Goal: Check status: Check status

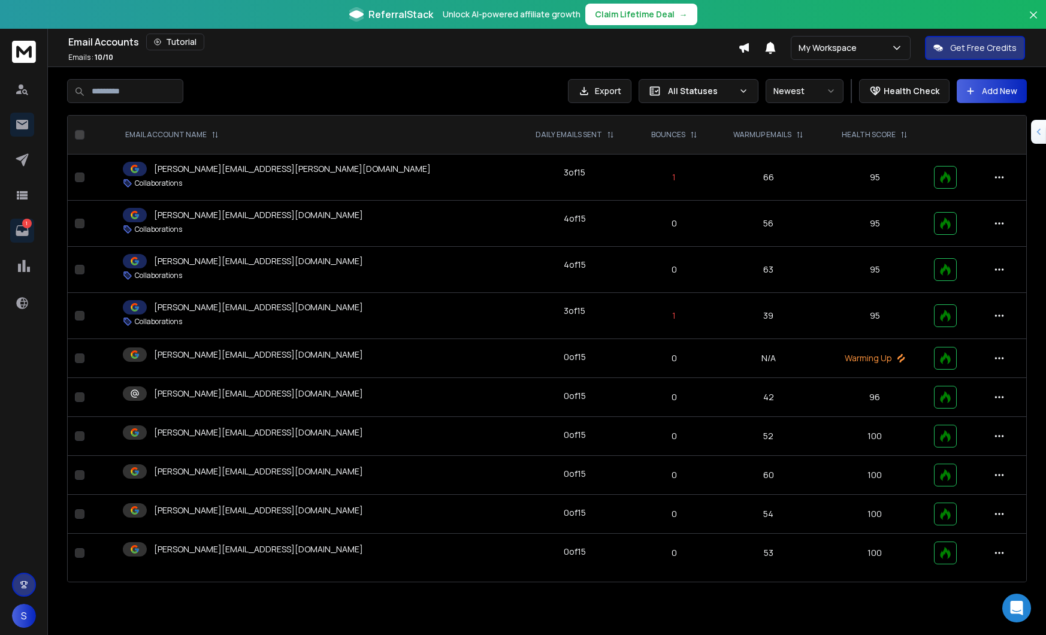
click at [25, 232] on icon at bounding box center [22, 230] width 13 height 11
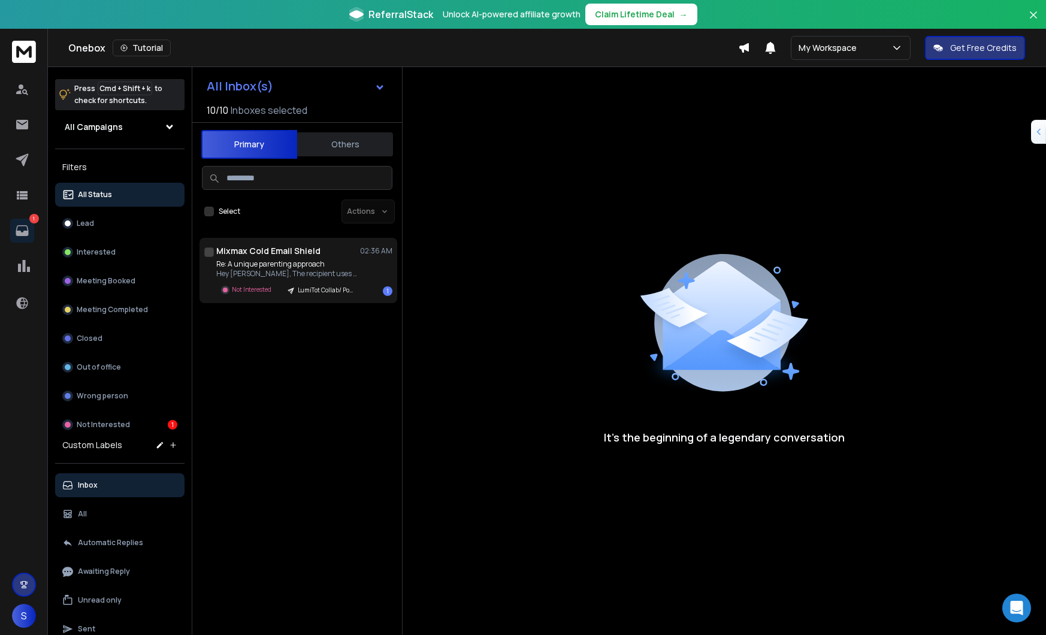
click at [279, 269] on p "Hey [PERSON_NAME], The recipient uses Mixmax" at bounding box center [288, 274] width 144 height 10
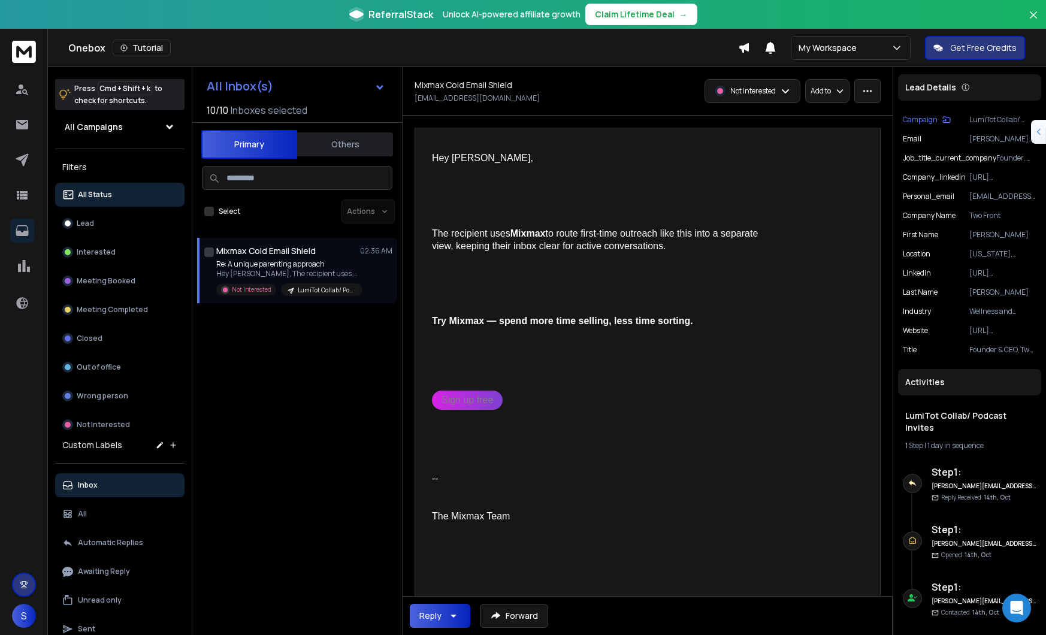
scroll to position [155, 0]
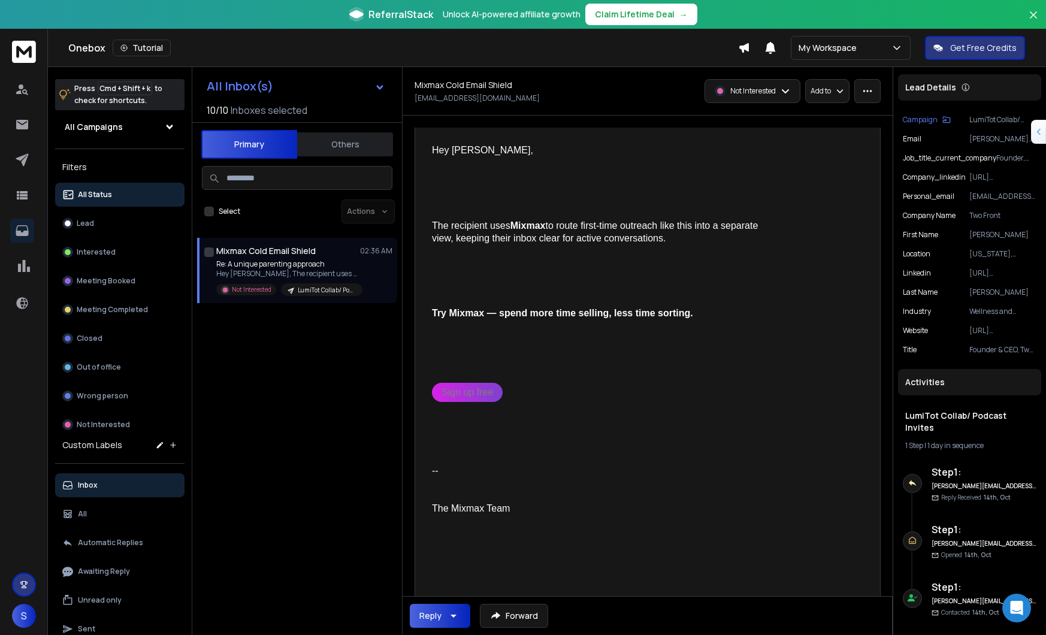
click at [460, 388] on link "Sign up free" at bounding box center [467, 392] width 71 height 19
click at [27, 134] on link at bounding box center [22, 125] width 24 height 24
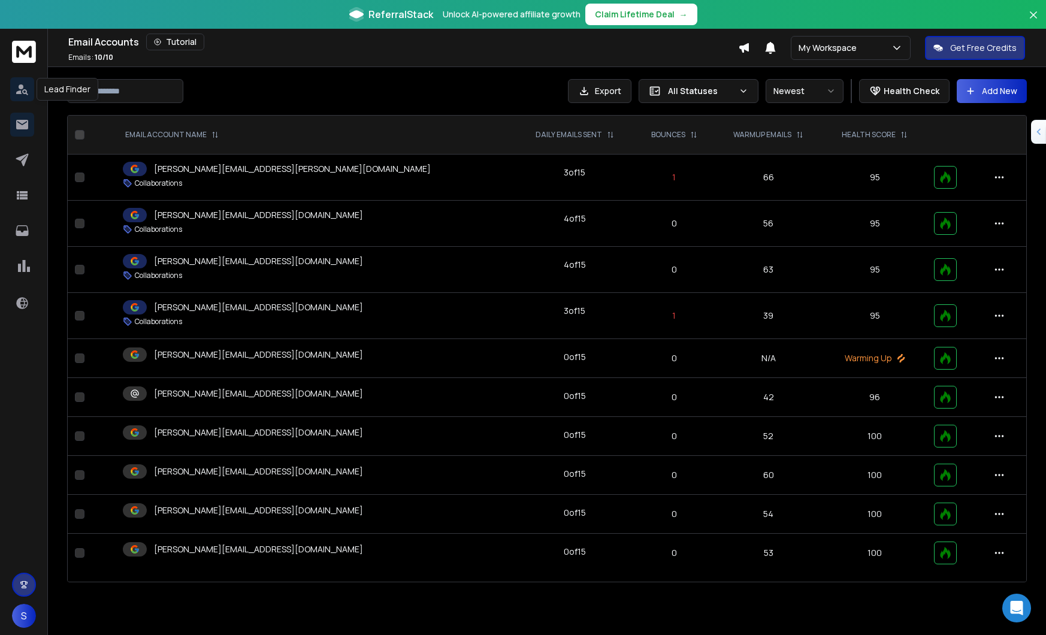
click at [24, 96] on icon at bounding box center [22, 89] width 14 height 14
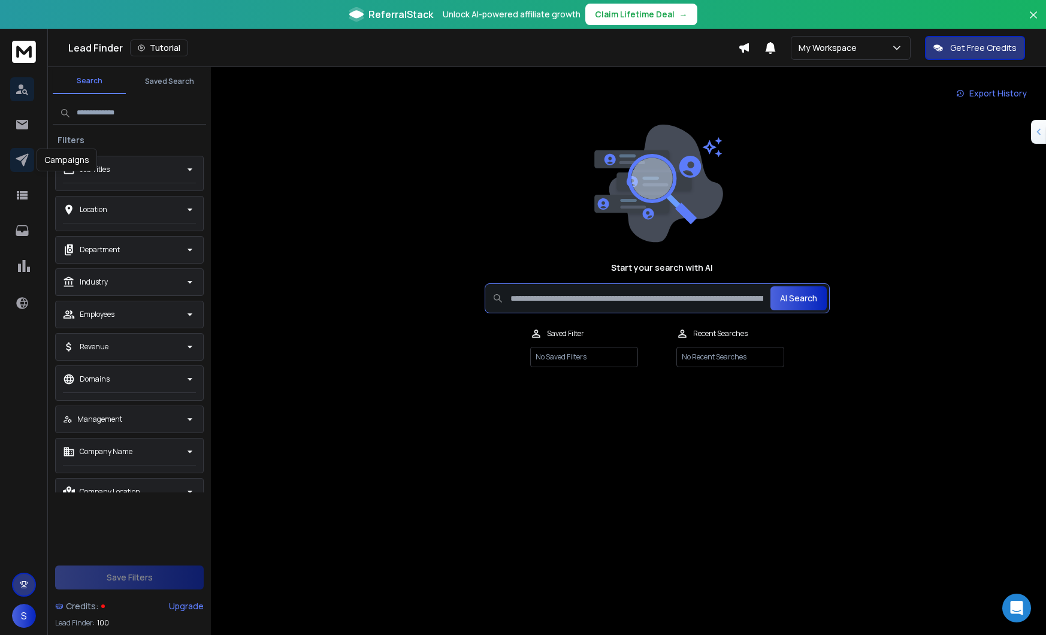
click at [24, 152] on link at bounding box center [22, 160] width 24 height 24
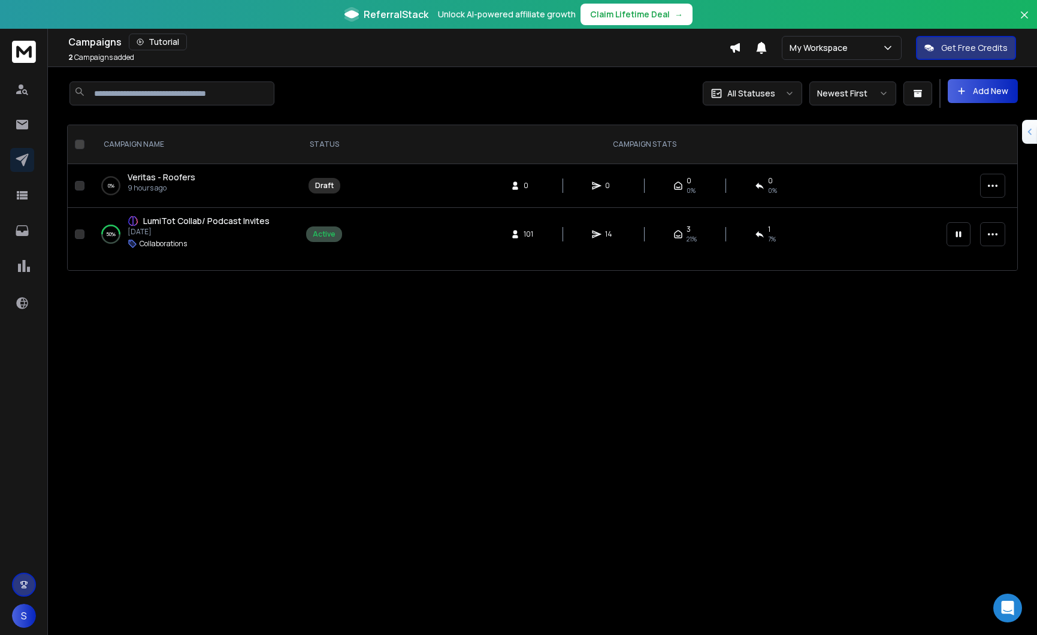
click at [222, 217] on span "LumiTot Collab/ Podcast Invites" at bounding box center [206, 220] width 126 height 11
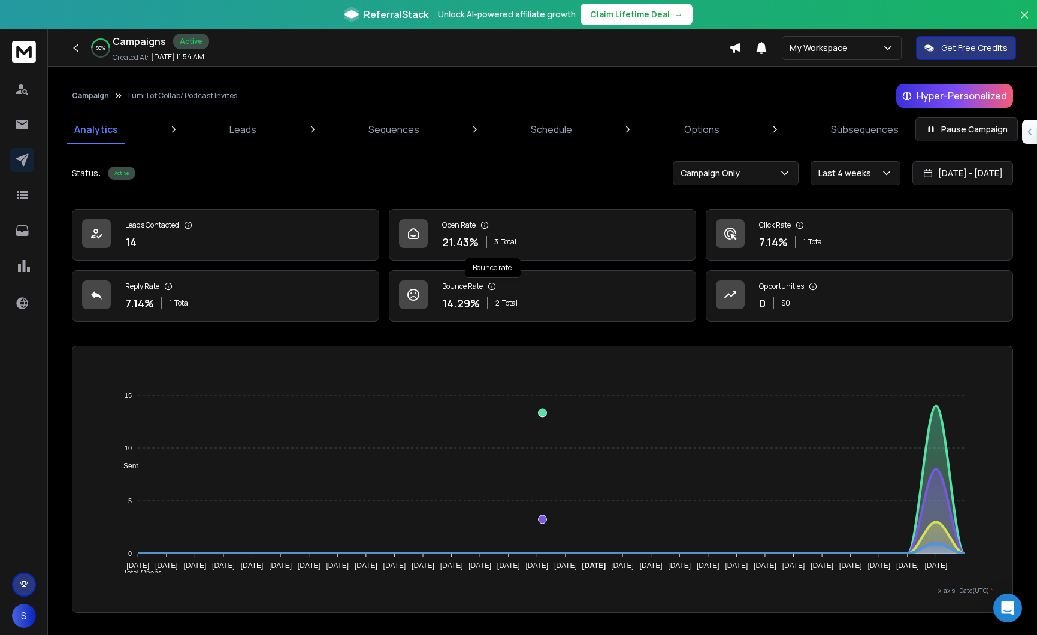
click at [493, 285] on icon at bounding box center [492, 286] width 8 height 8
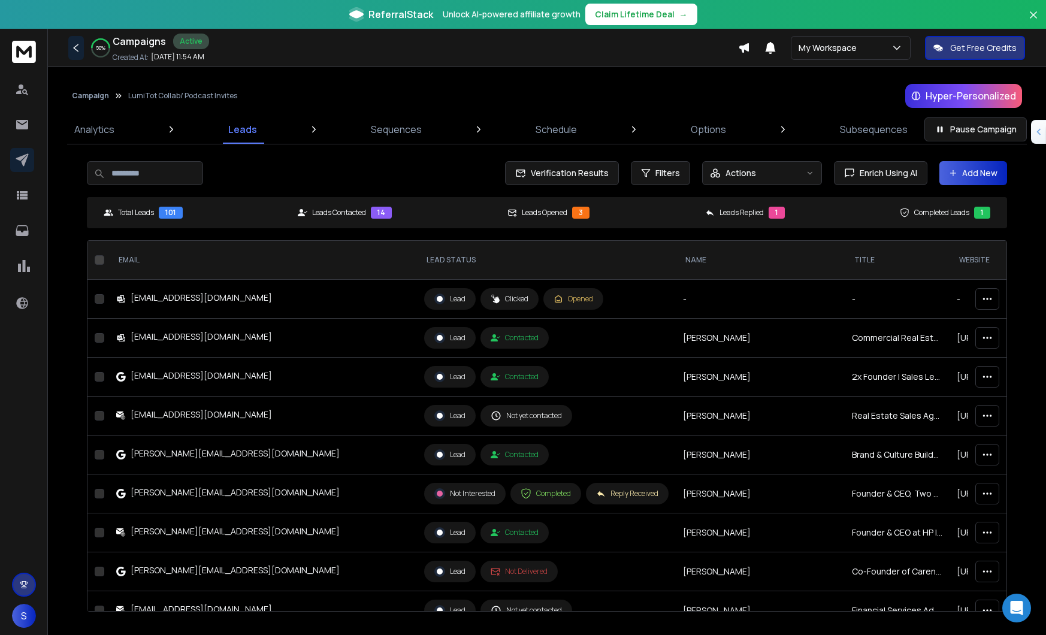
click at [69, 43] on button at bounding box center [76, 48] width 16 height 24
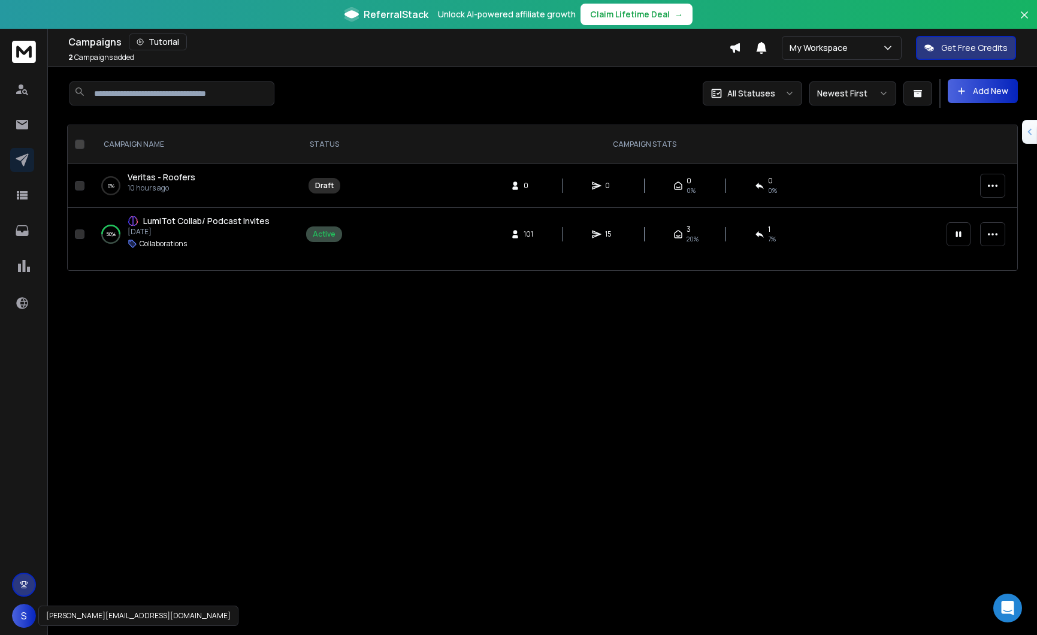
click at [22, 619] on span "S" at bounding box center [24, 616] width 24 height 24
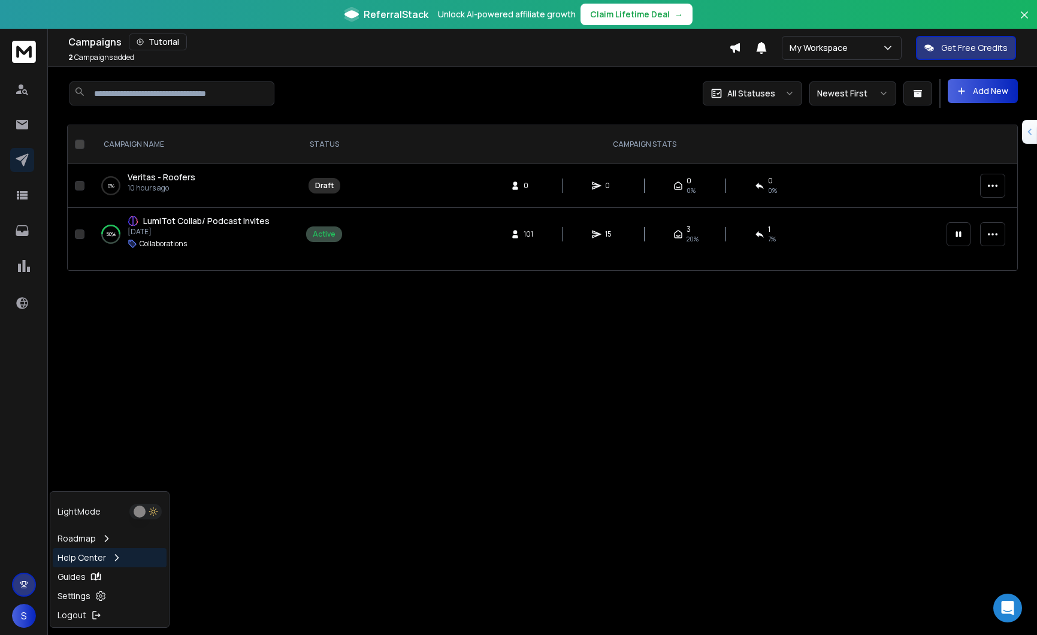
click at [90, 561] on p "Help Center" at bounding box center [81, 558] width 49 height 12
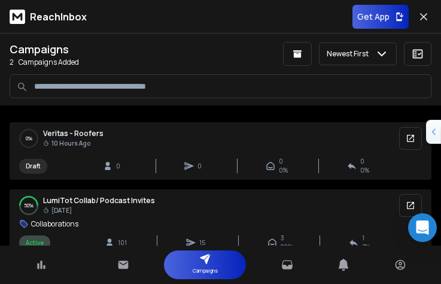
scroll to position [0, 9]
